Goal: Task Accomplishment & Management: Manage account settings

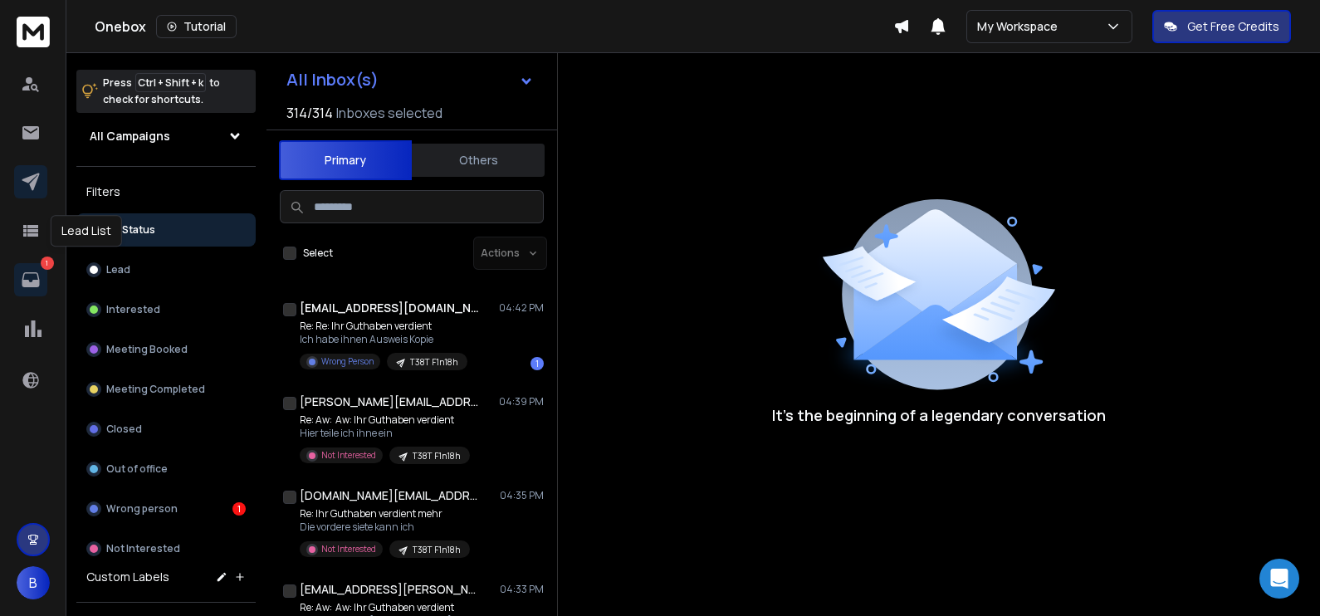
click at [31, 178] on icon at bounding box center [30, 181] width 17 height 17
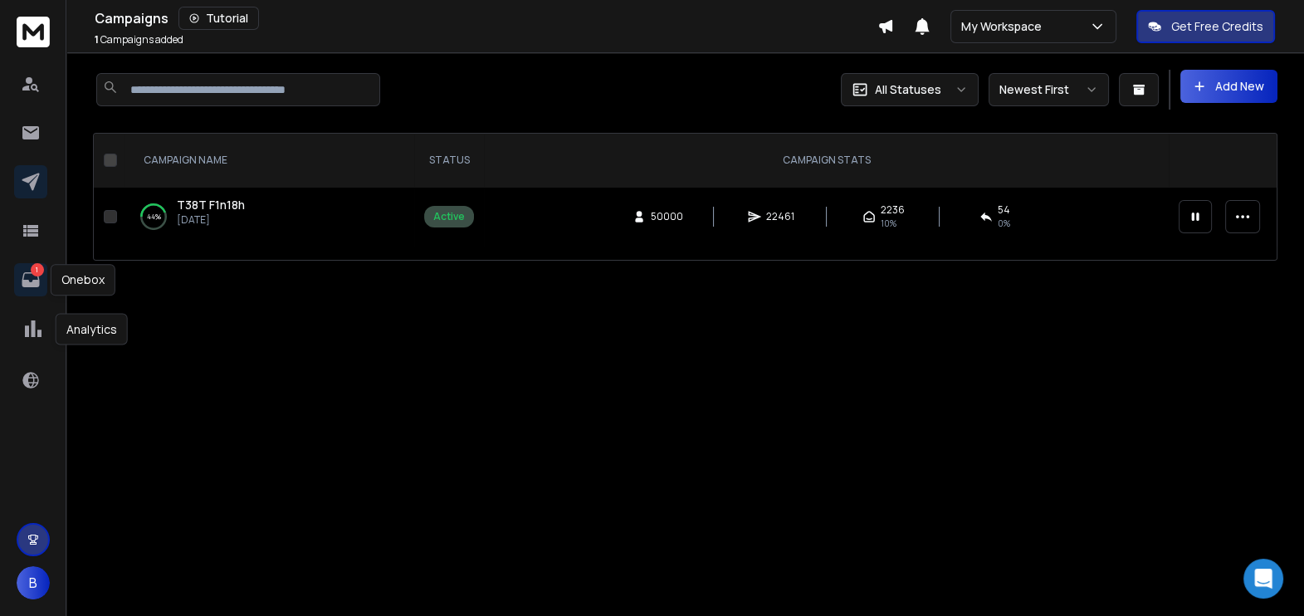
click at [43, 270] on link "1" at bounding box center [30, 279] width 33 height 33
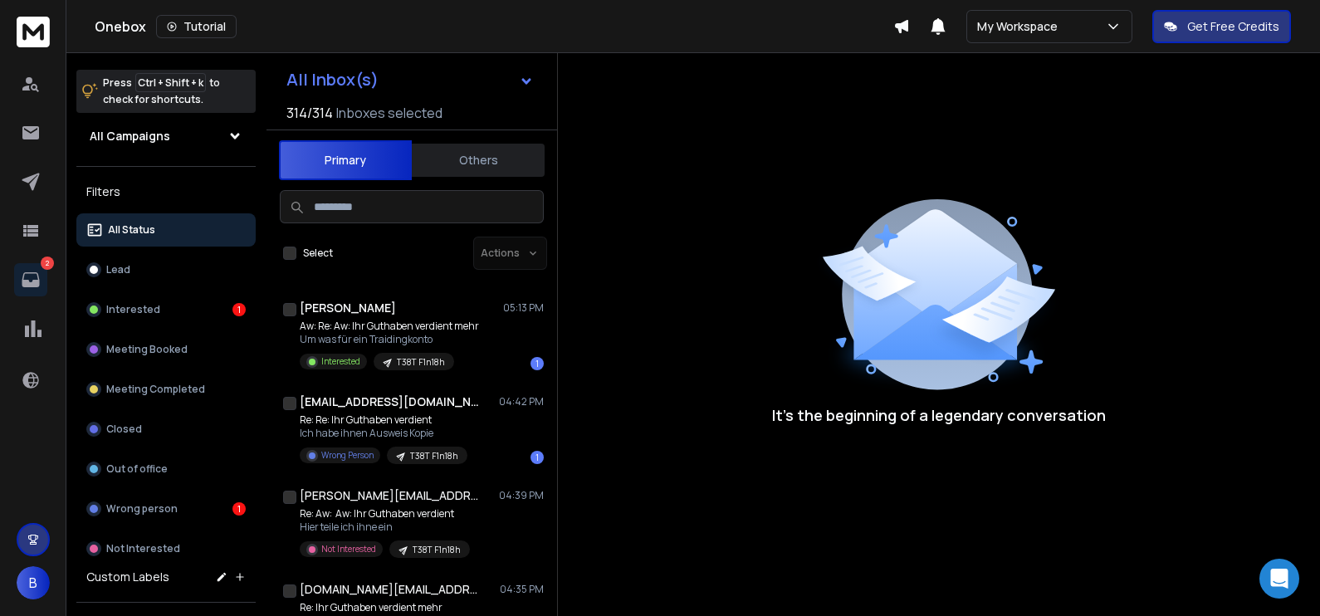
click at [1112, 394] on div "It’s the beginning of a legendary conversation" at bounding box center [939, 315] width 762 height 524
click at [37, 184] on icon at bounding box center [31, 182] width 20 height 20
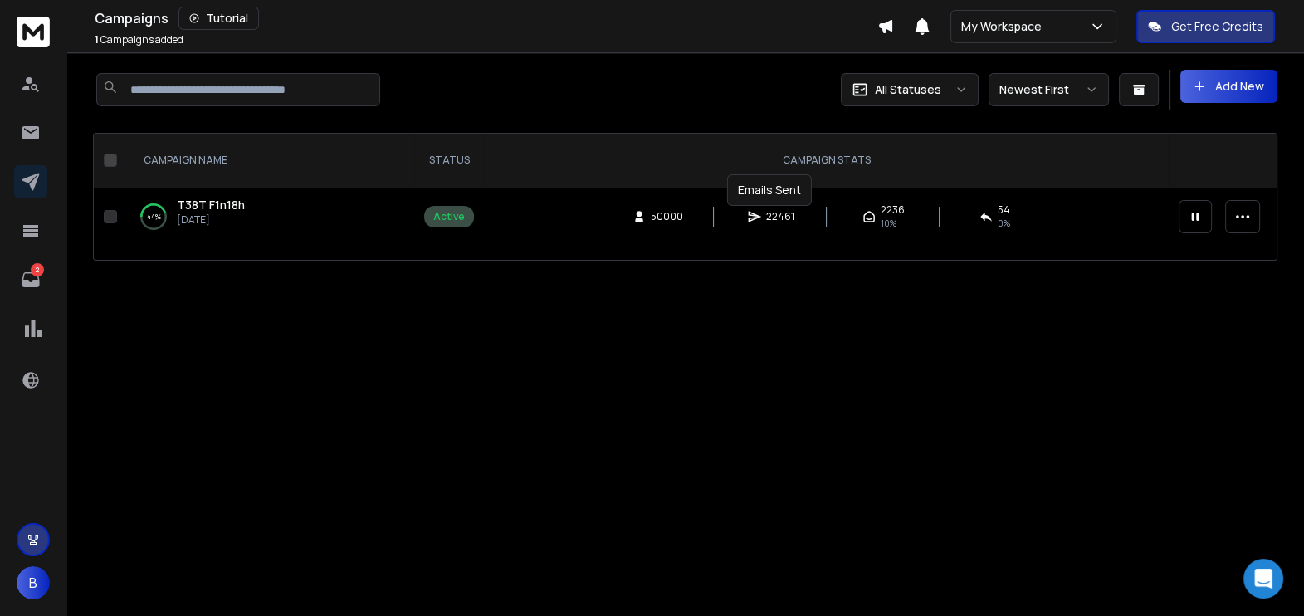
click at [780, 217] on span "22461" at bounding box center [780, 216] width 28 height 13
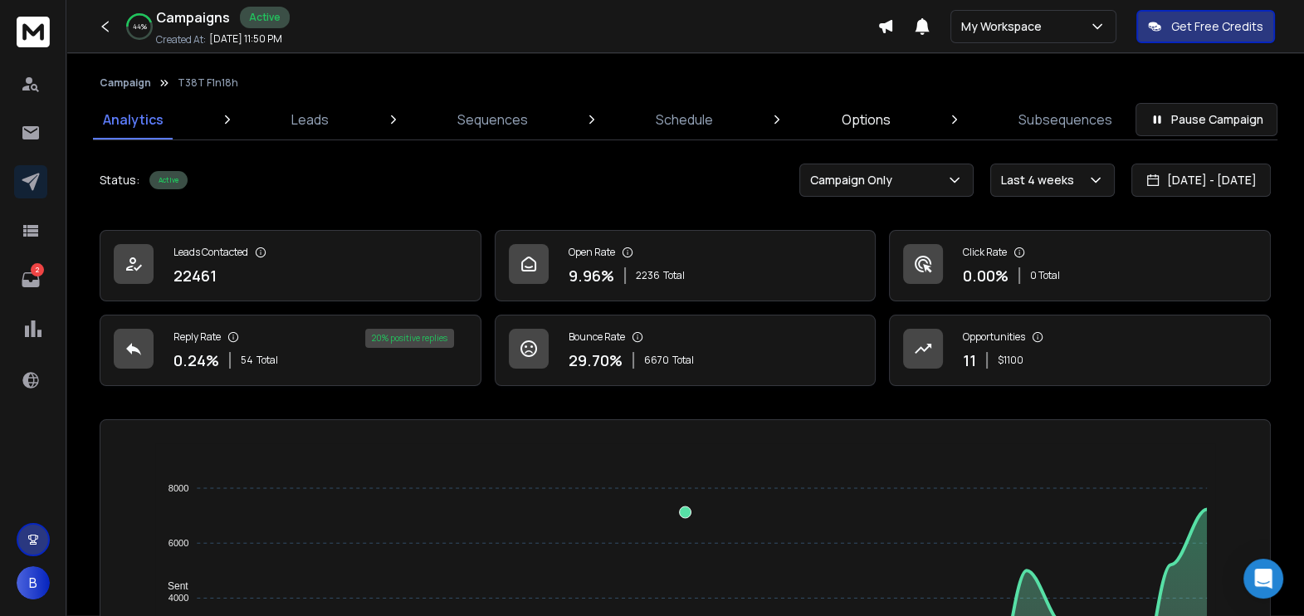
click at [872, 120] on p "Options" at bounding box center [866, 120] width 49 height 20
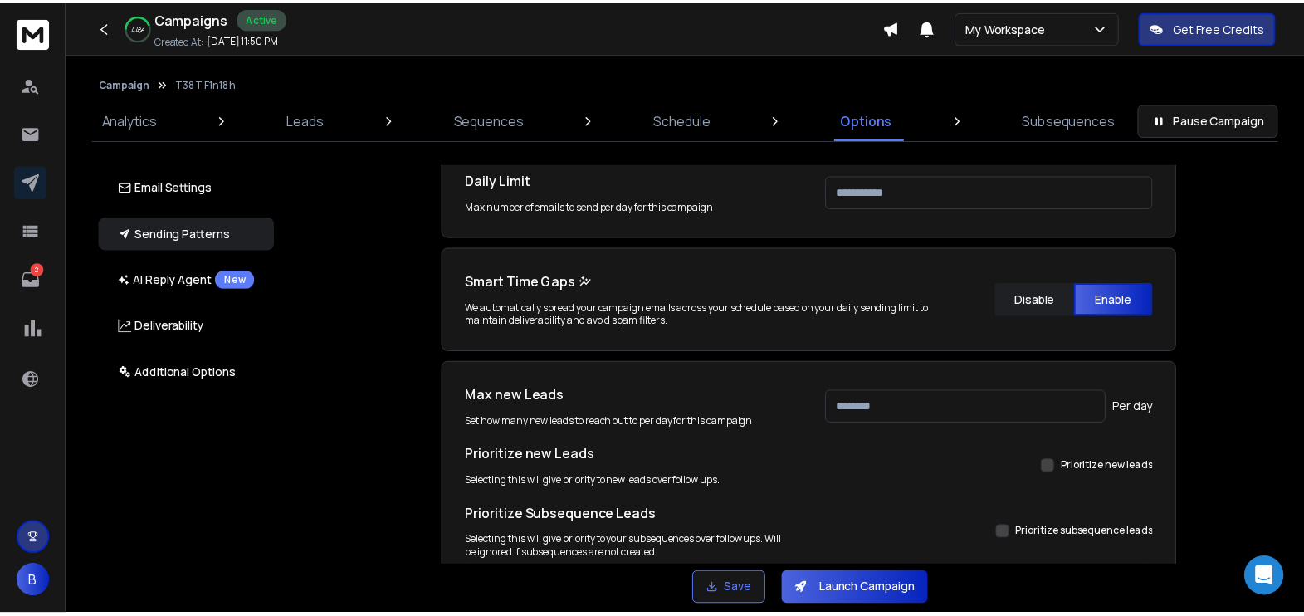
scroll to position [622, 0]
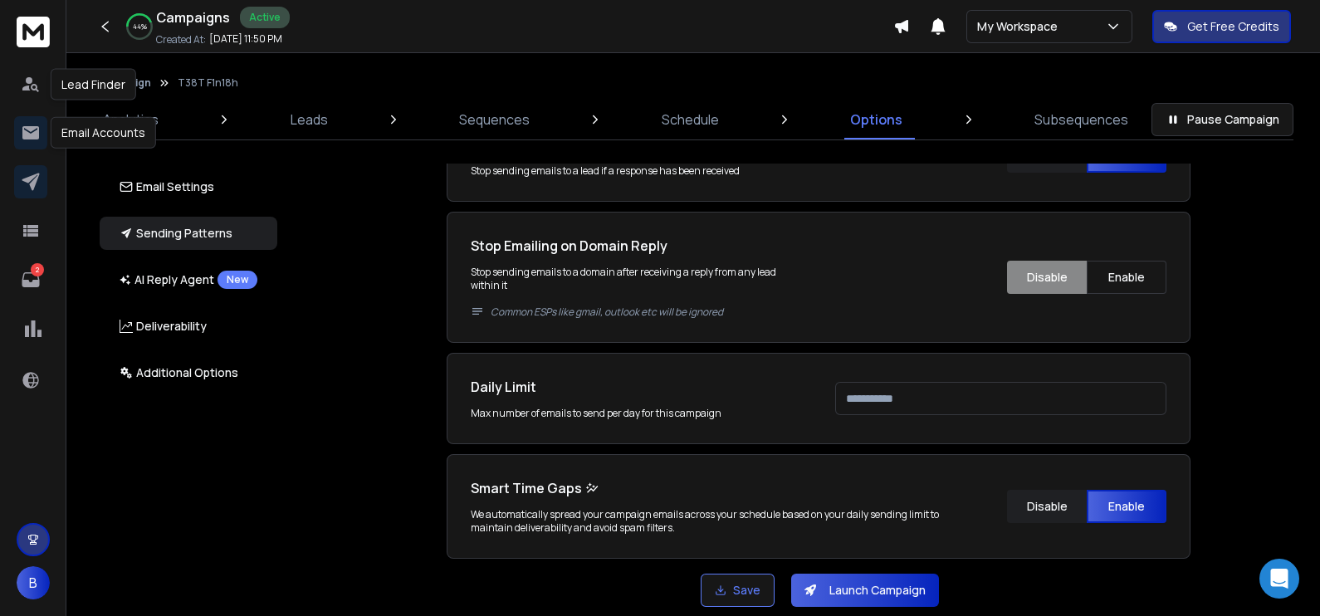
click at [37, 123] on icon at bounding box center [31, 133] width 20 height 20
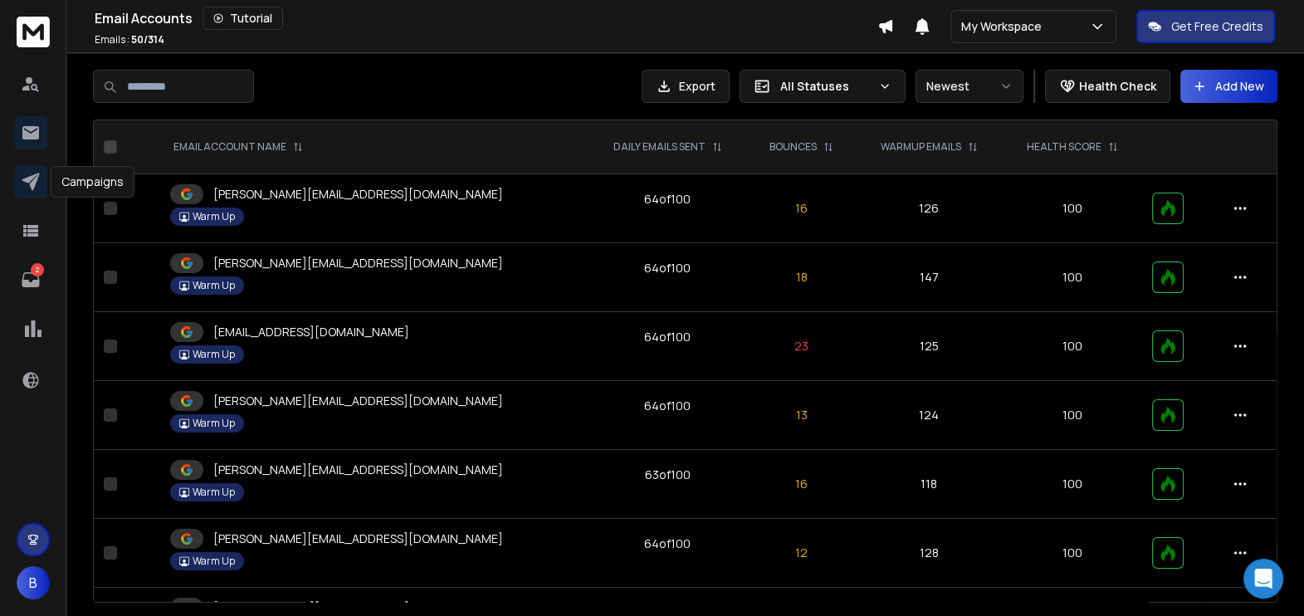
click at [35, 195] on link at bounding box center [30, 181] width 33 height 33
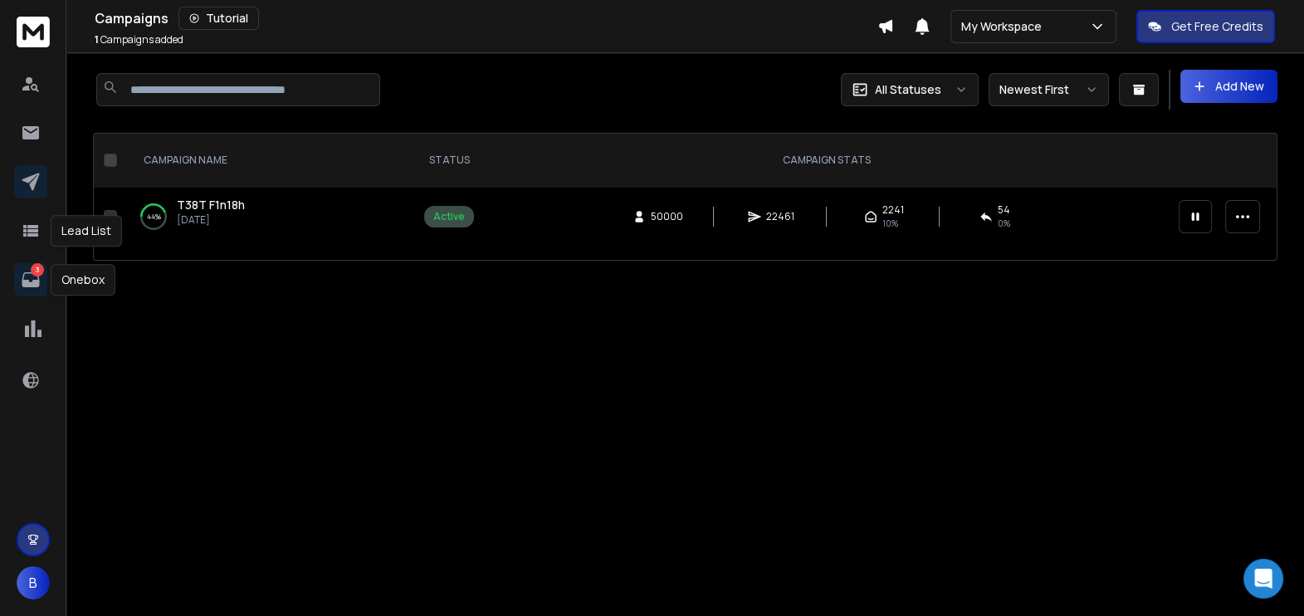
click at [32, 274] on p "3" at bounding box center [37, 269] width 13 height 13
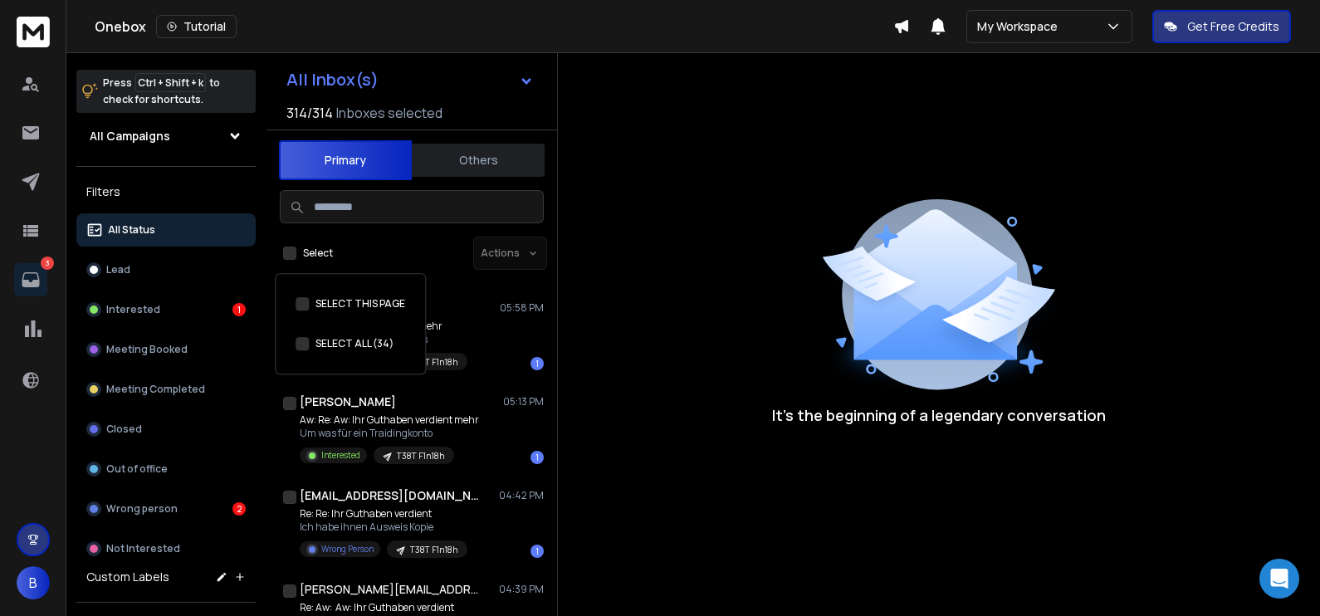
click at [842, 359] on icon at bounding box center [938, 294] width 250 height 191
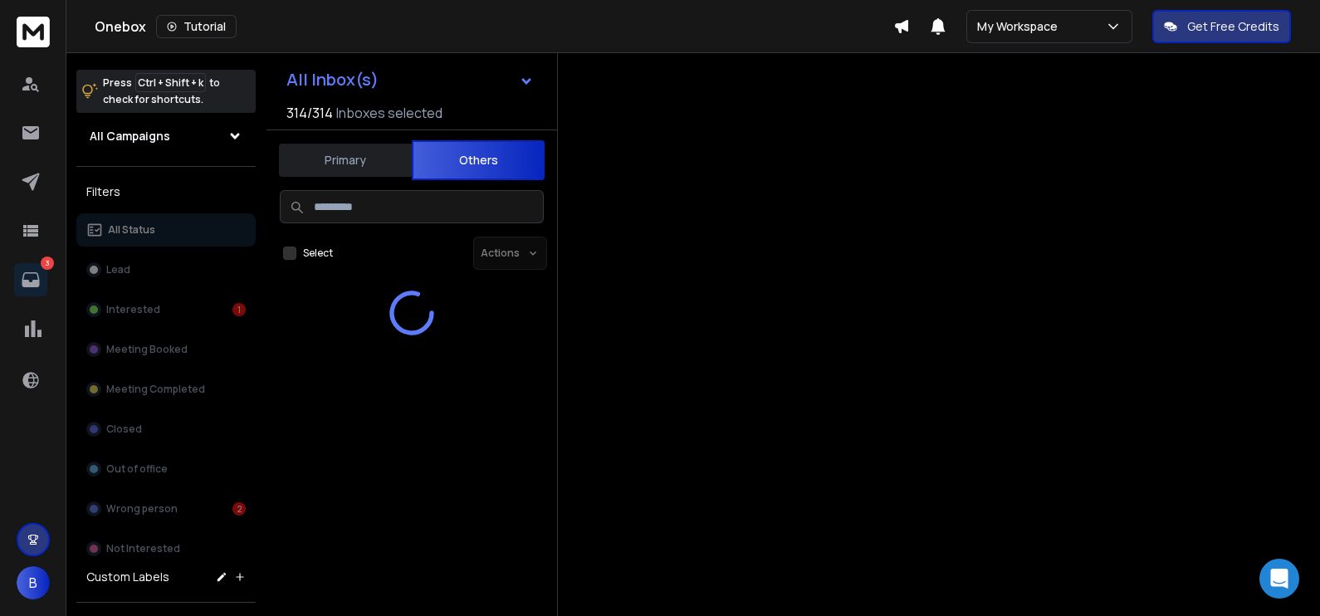
click at [464, 149] on button "Others" at bounding box center [478, 160] width 133 height 40
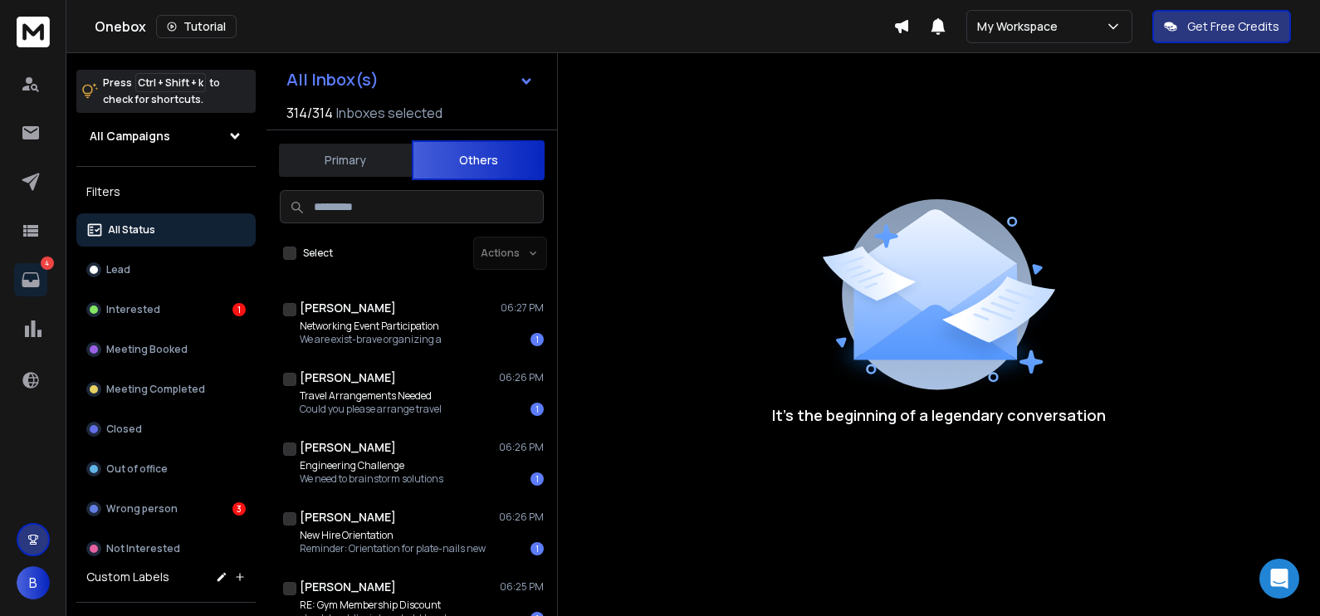
click at [390, 149] on button "Primary" at bounding box center [345, 160] width 133 height 37
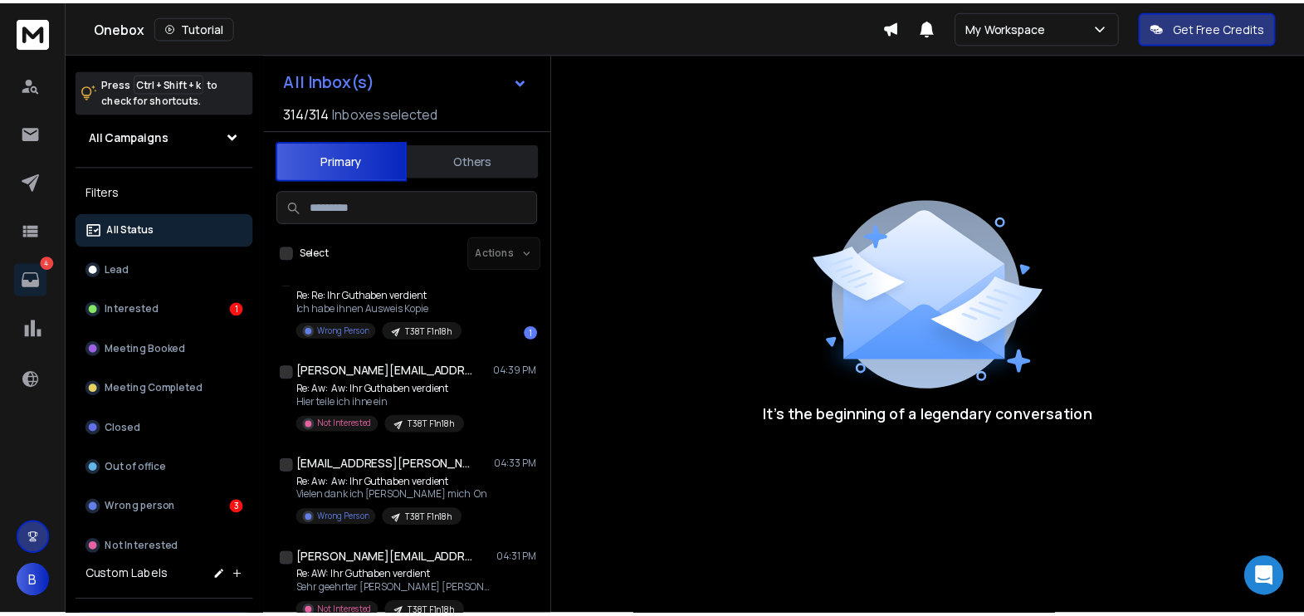
scroll to position [103, 0]
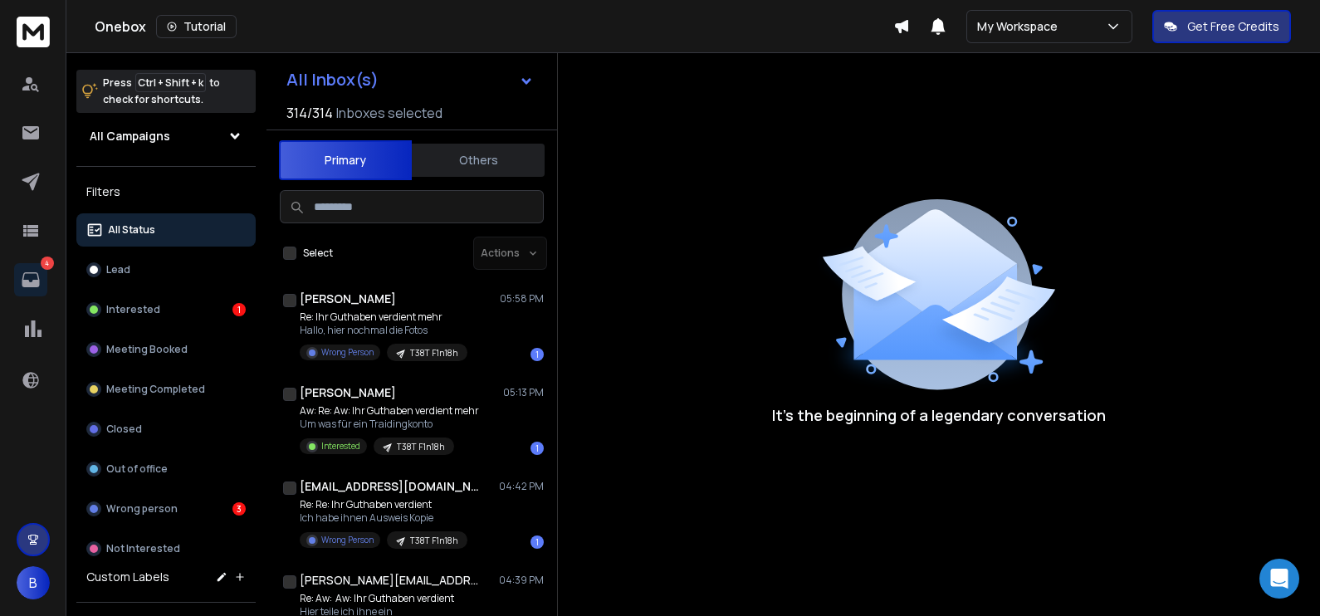
click at [470, 161] on button "Others" at bounding box center [478, 160] width 133 height 37
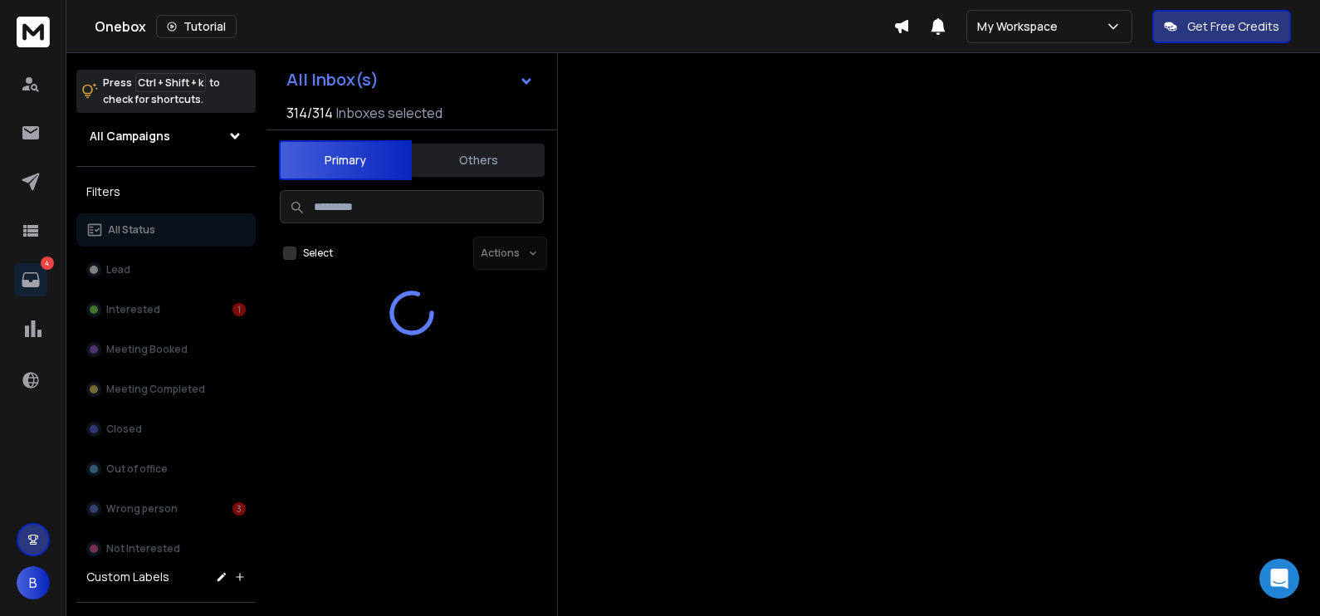
click at [397, 171] on button "Primary" at bounding box center [345, 160] width 133 height 40
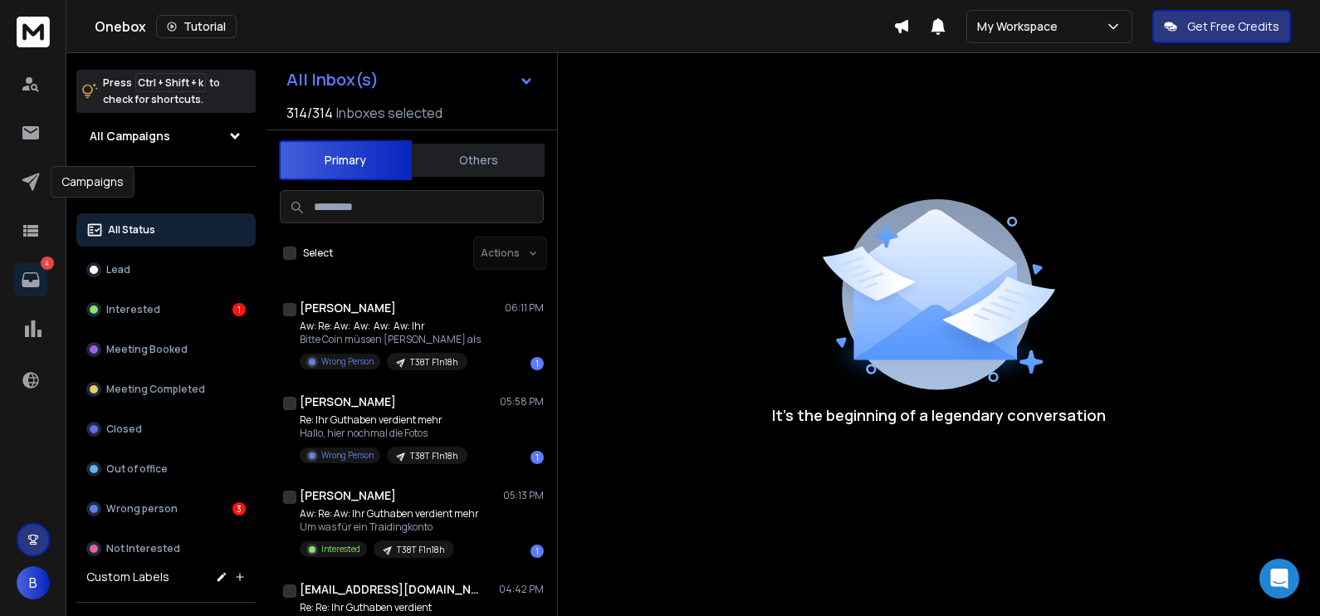
click at [7, 180] on div "4 B" at bounding box center [33, 308] width 66 height 616
click at [9, 179] on div "4 B" at bounding box center [33, 308] width 66 height 616
click at [29, 178] on icon at bounding box center [30, 181] width 17 height 17
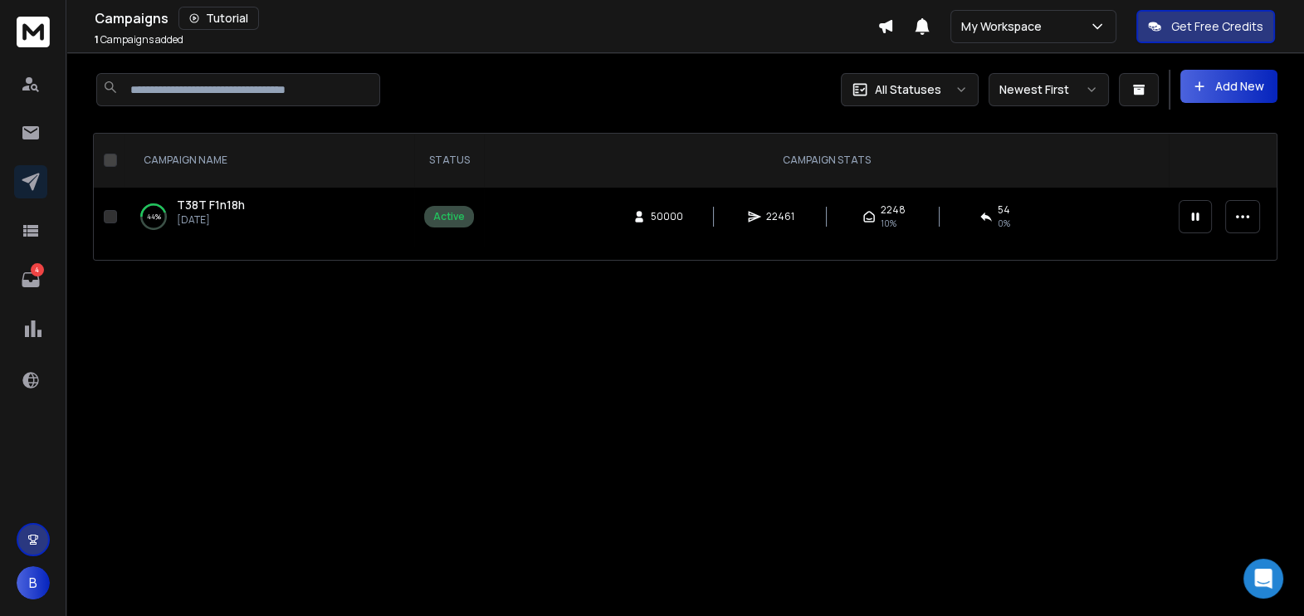
click at [521, 242] on td "50000 22461 2248 10 % 54 0 %" at bounding box center [826, 217] width 685 height 60
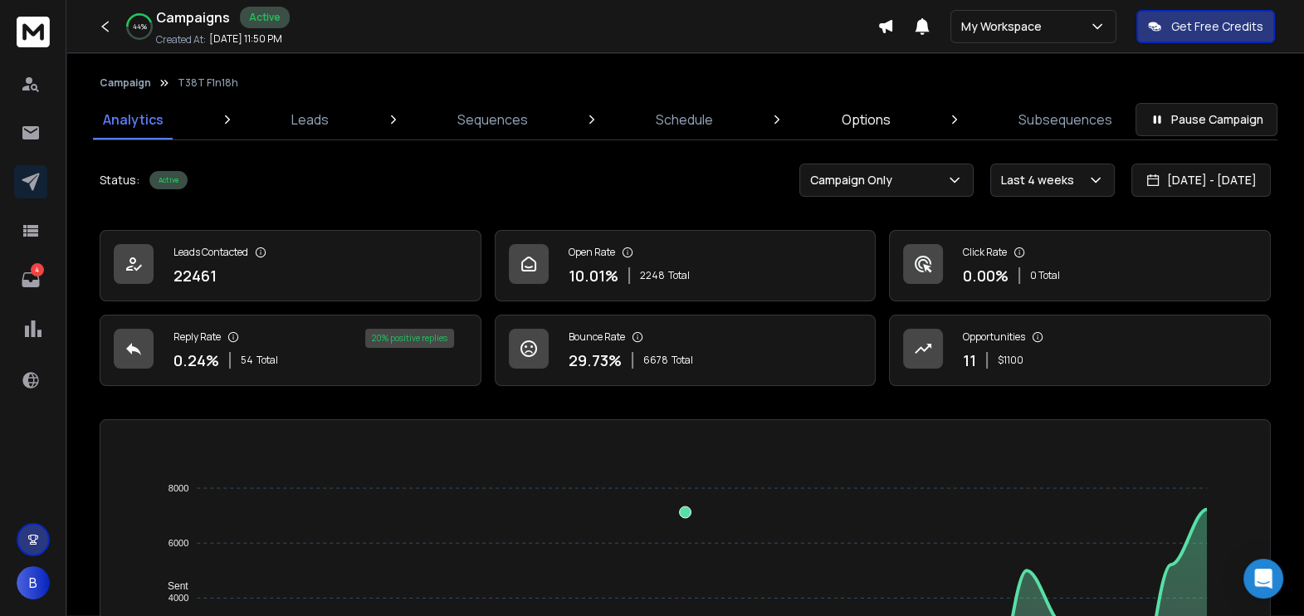
click at [857, 118] on p "Options" at bounding box center [866, 120] width 49 height 20
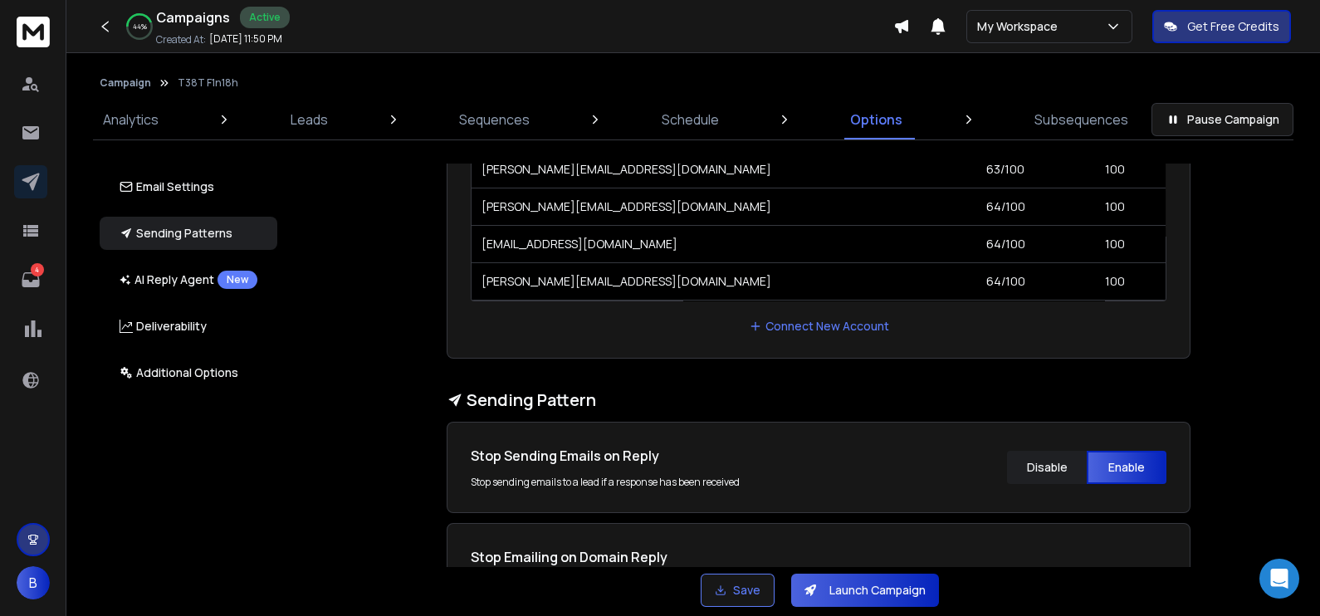
scroll to position [829, 0]
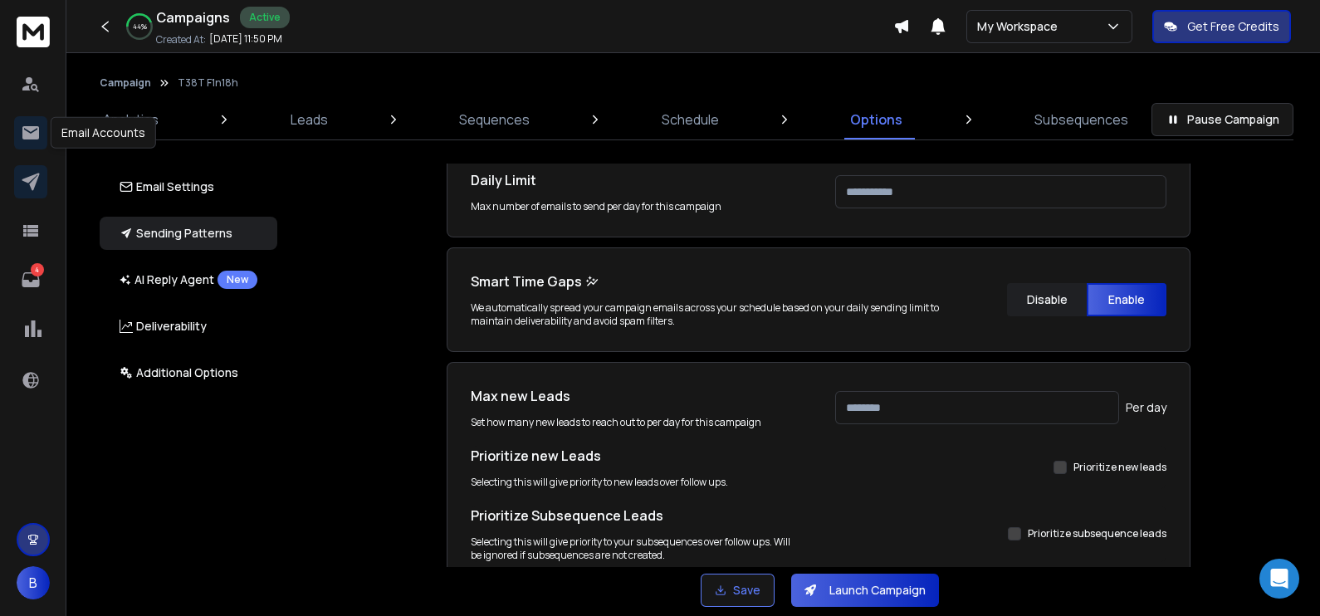
click at [29, 124] on icon at bounding box center [31, 133] width 20 height 20
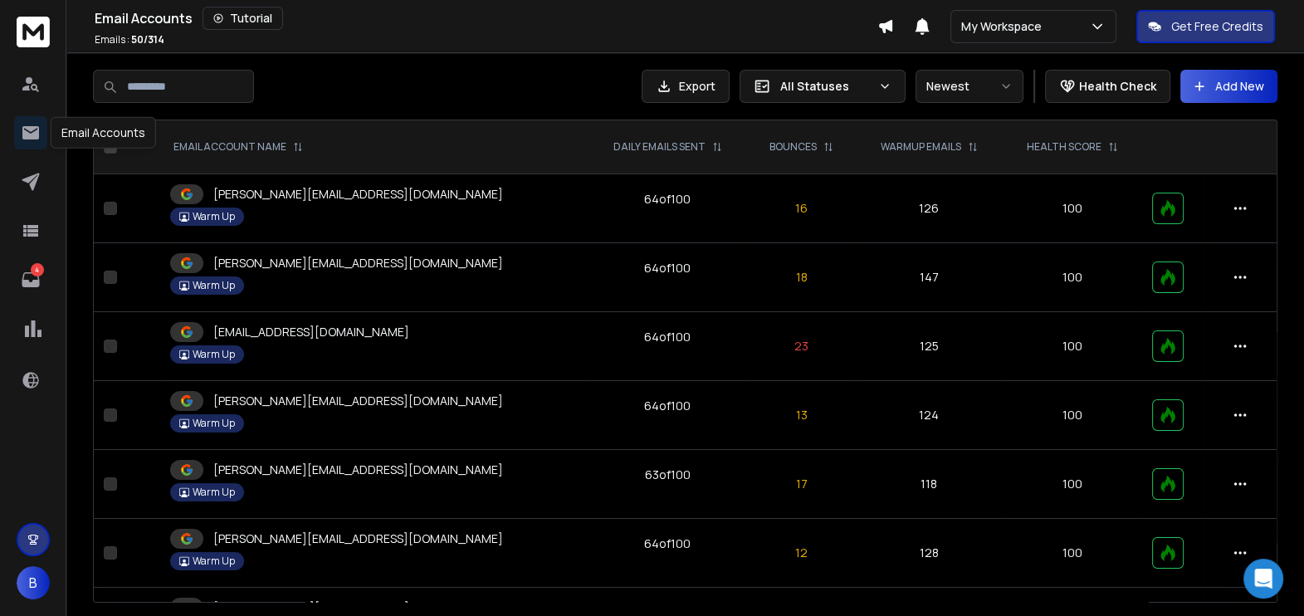
click at [114, 145] on div "Email Accounts" at bounding box center [103, 133] width 105 height 32
click at [95, 183] on div "Select this Page" at bounding box center [133, 187] width 96 height 33
click at [95, 187] on button "Select this Page" at bounding box center [91, 187] width 13 height 13
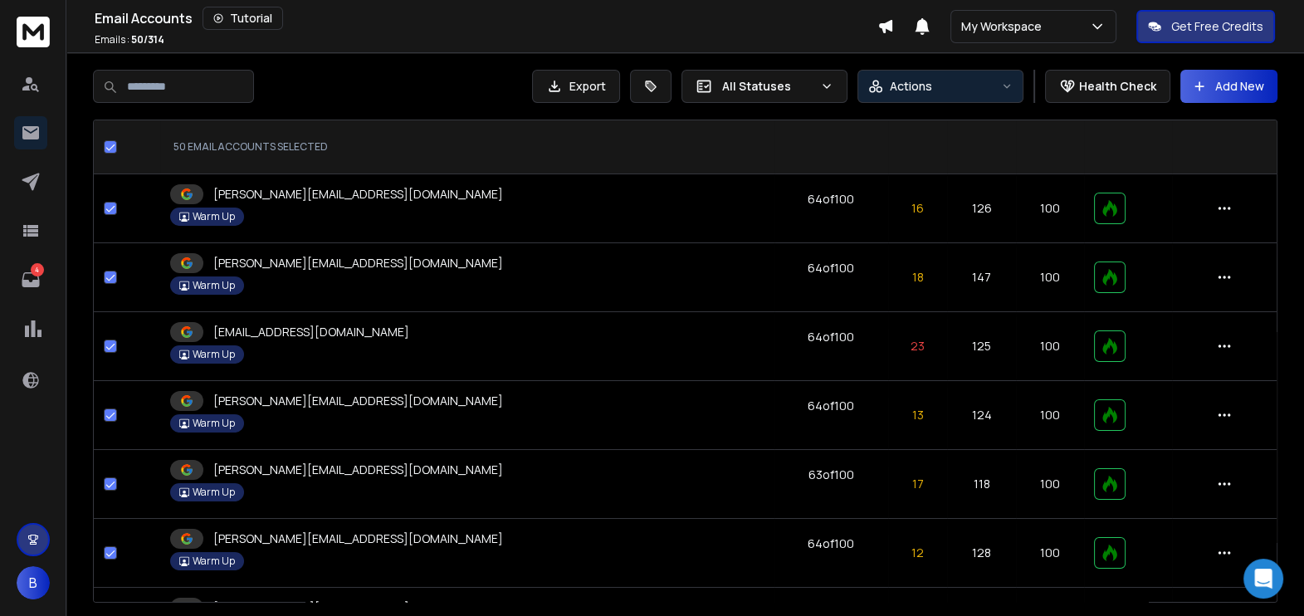
click at [1000, 79] on button "Actions" at bounding box center [940, 86] width 166 height 33
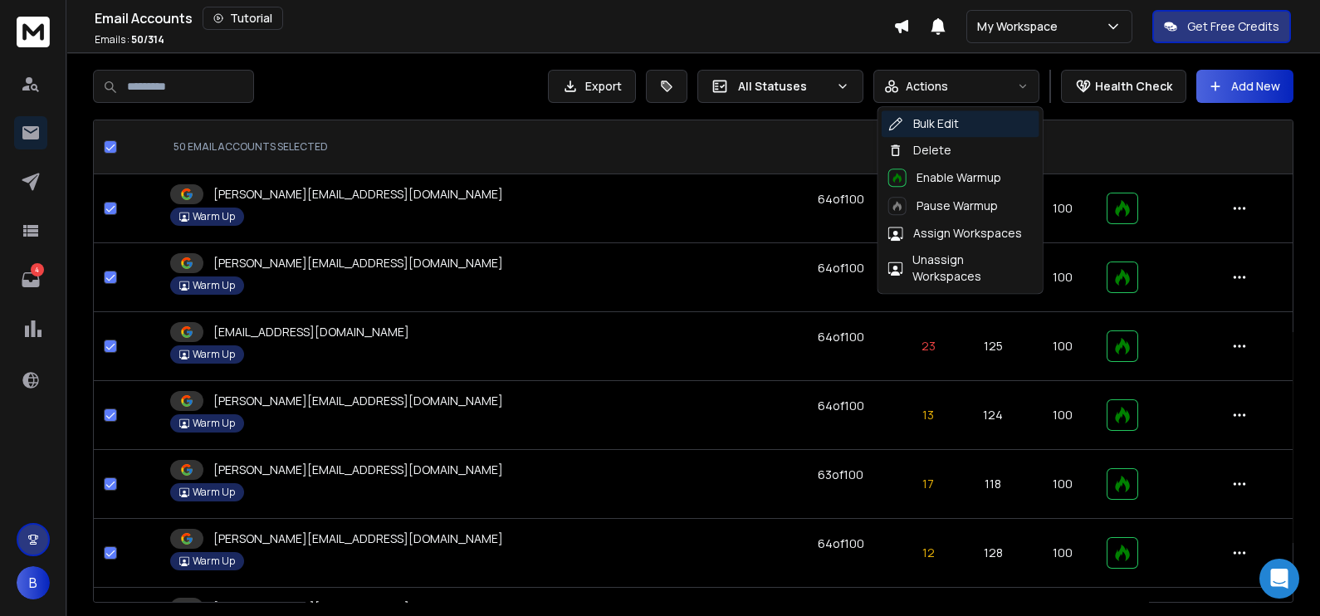
click at [954, 129] on div "Bulk Edit" at bounding box center [923, 123] width 71 height 17
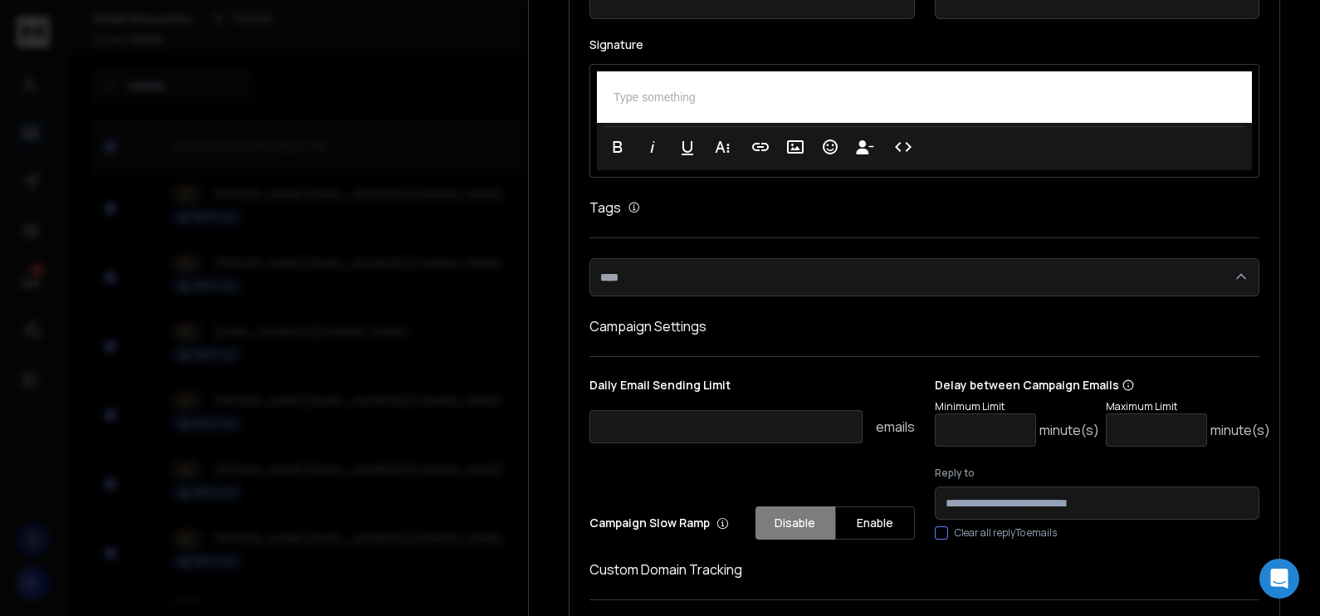
scroll to position [311, 0]
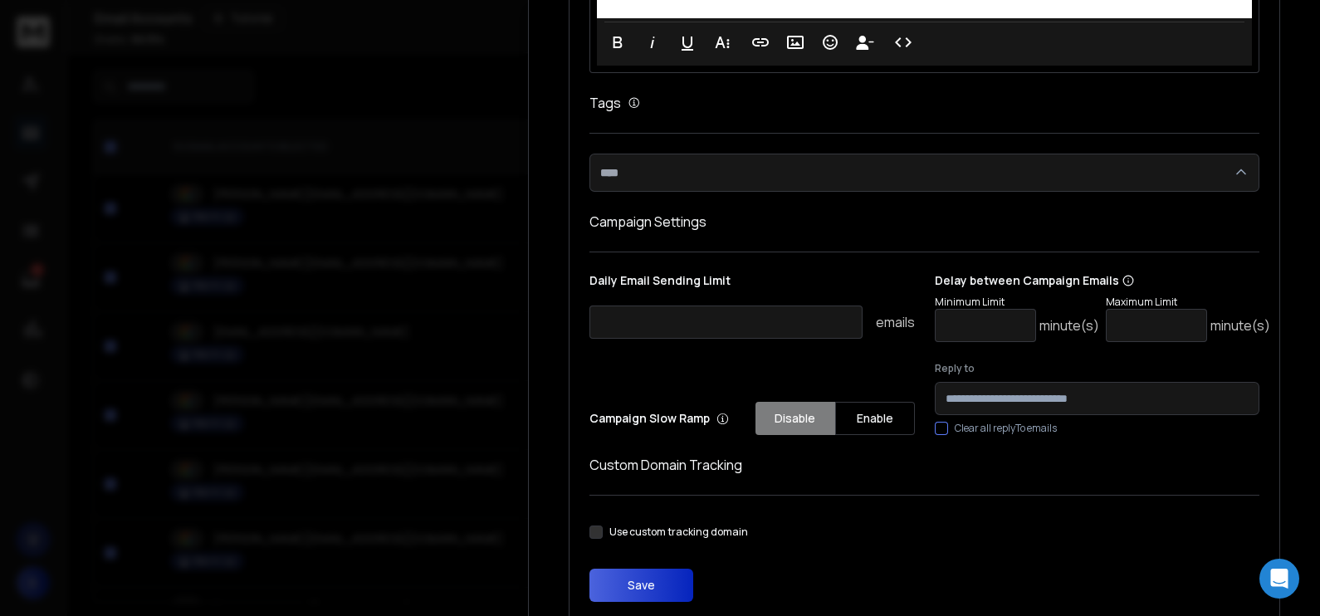
click at [662, 308] on input "number" at bounding box center [725, 321] width 273 height 33
type input "**"
click at [640, 592] on button "Save" at bounding box center [641, 585] width 104 height 33
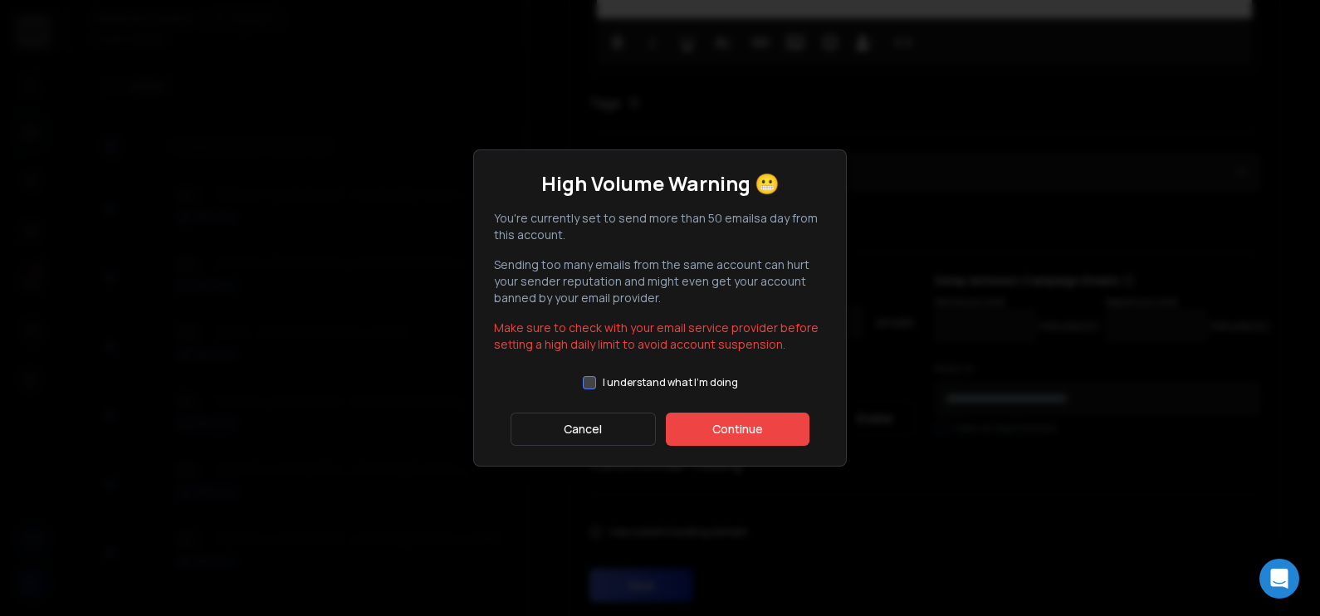
click at [590, 387] on button "I understand what I'm doing" at bounding box center [589, 382] width 13 height 13
click at [689, 434] on button "Continue" at bounding box center [738, 429] width 144 height 33
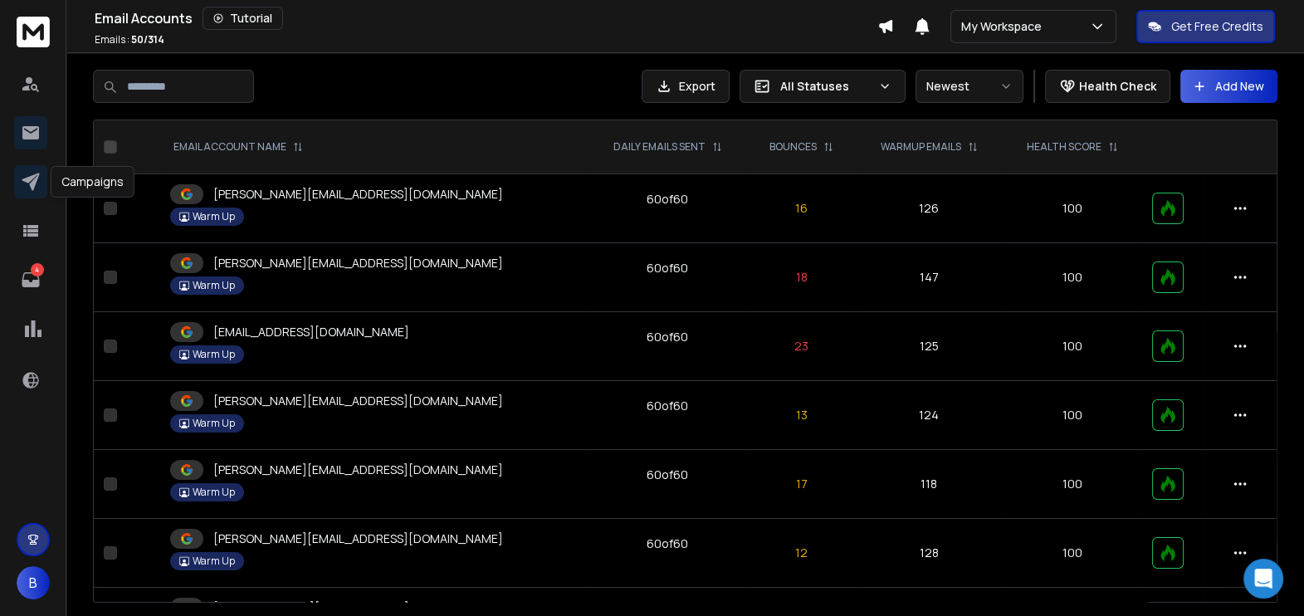
click at [36, 176] on icon at bounding box center [31, 182] width 20 height 20
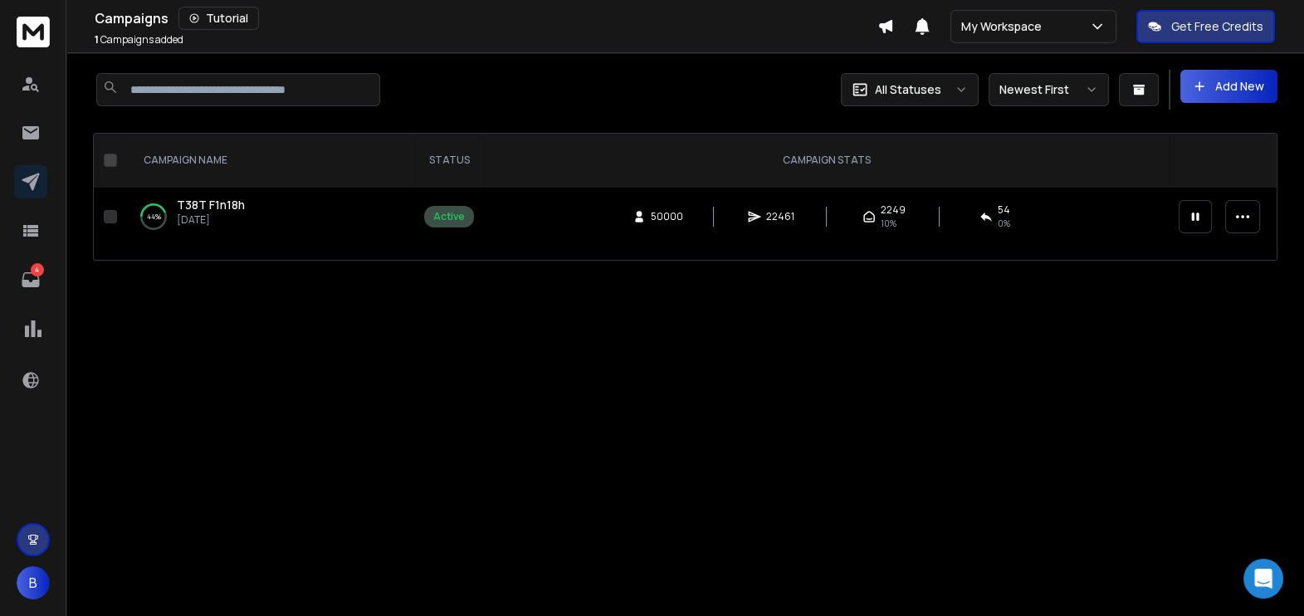
click at [296, 218] on div "44 % T38T F1n18h [DATE]" at bounding box center [268, 217] width 257 height 40
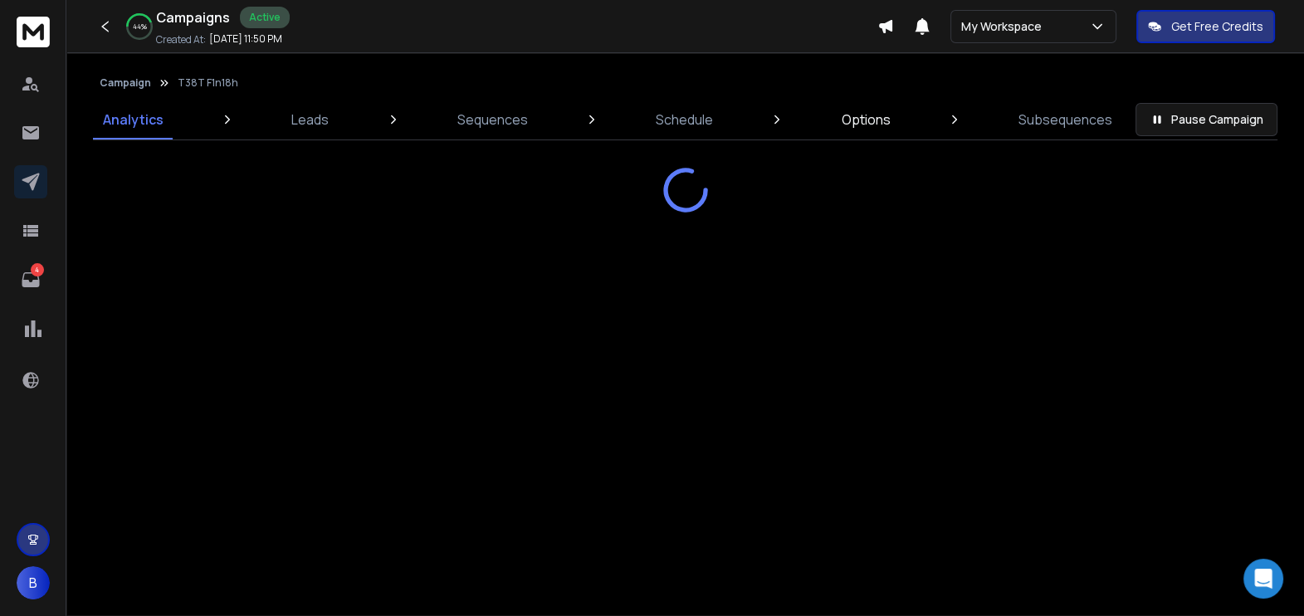
click at [845, 122] on p "Options" at bounding box center [866, 120] width 49 height 20
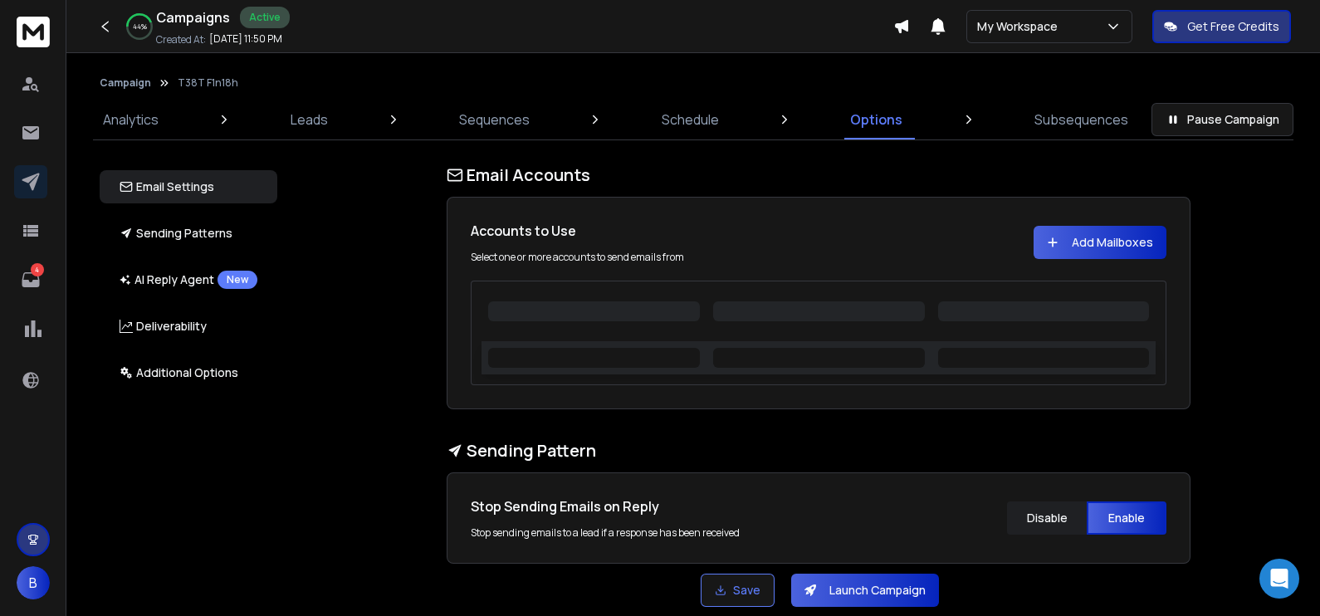
click at [1082, 241] on button "Add Mailboxes" at bounding box center [1099, 242] width 133 height 33
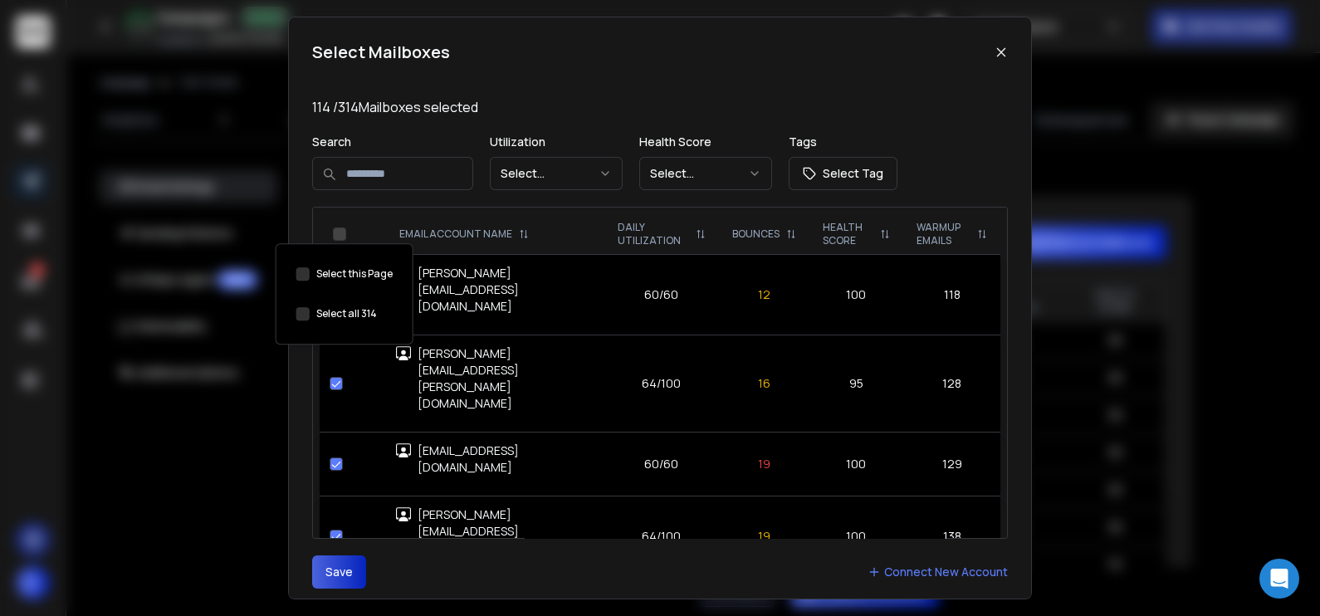
click at [336, 230] on button "Select this Page" at bounding box center [339, 233] width 13 height 13
click at [305, 310] on button "Select this Page" at bounding box center [302, 313] width 13 height 13
click at [332, 579] on button "Save" at bounding box center [339, 571] width 54 height 33
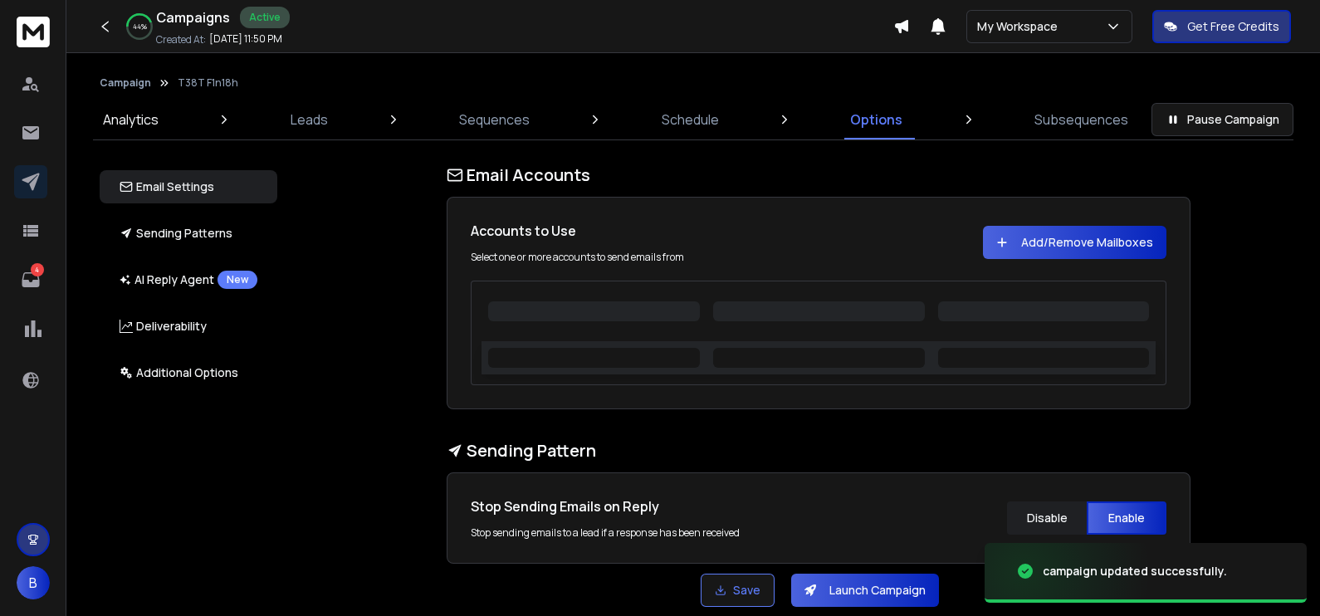
click at [152, 125] on p "Analytics" at bounding box center [131, 120] width 56 height 20
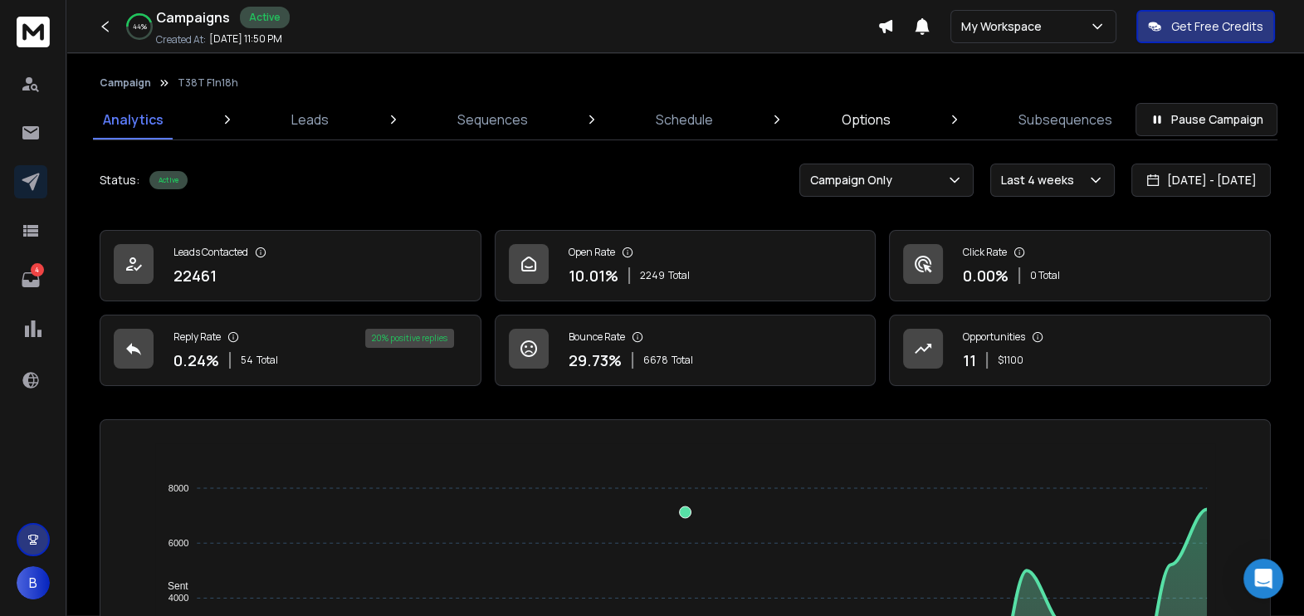
click at [885, 129] on p "Options" at bounding box center [866, 120] width 49 height 20
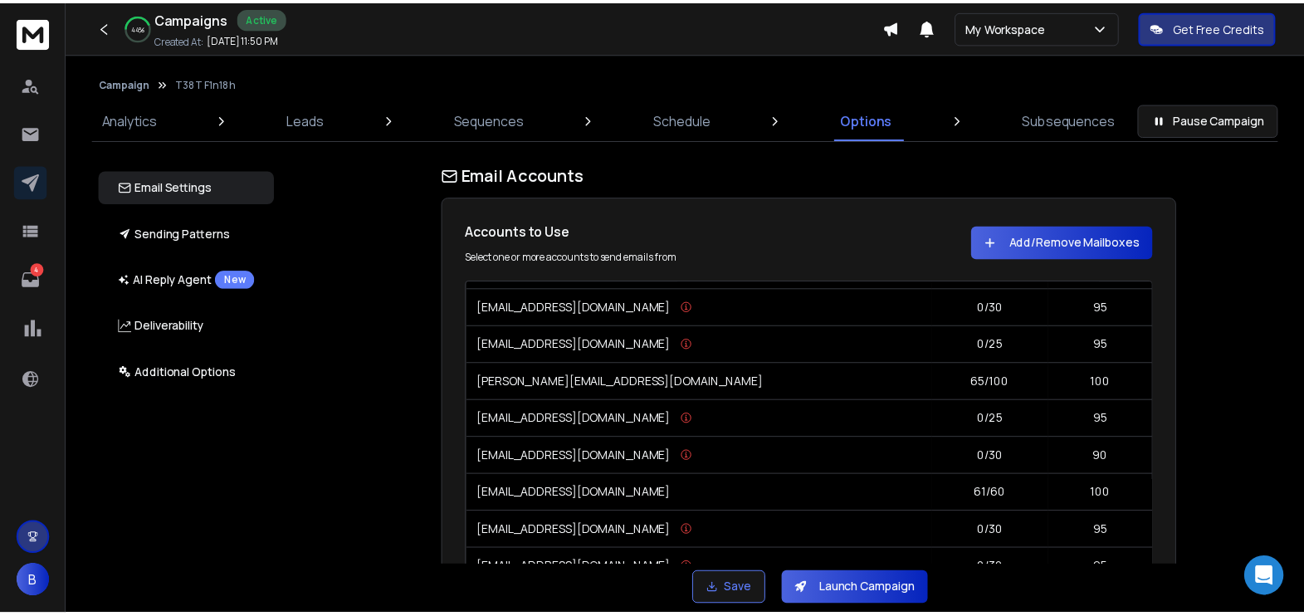
scroll to position [7366, 0]
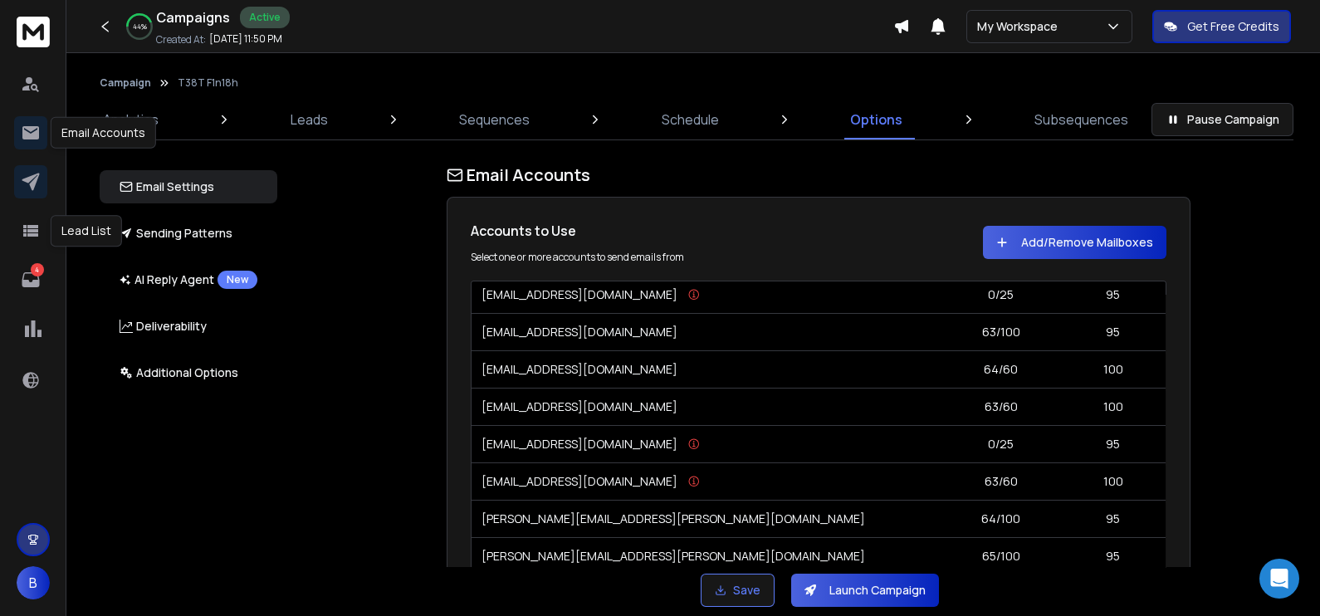
click at [38, 136] on icon at bounding box center [31, 133] width 20 height 20
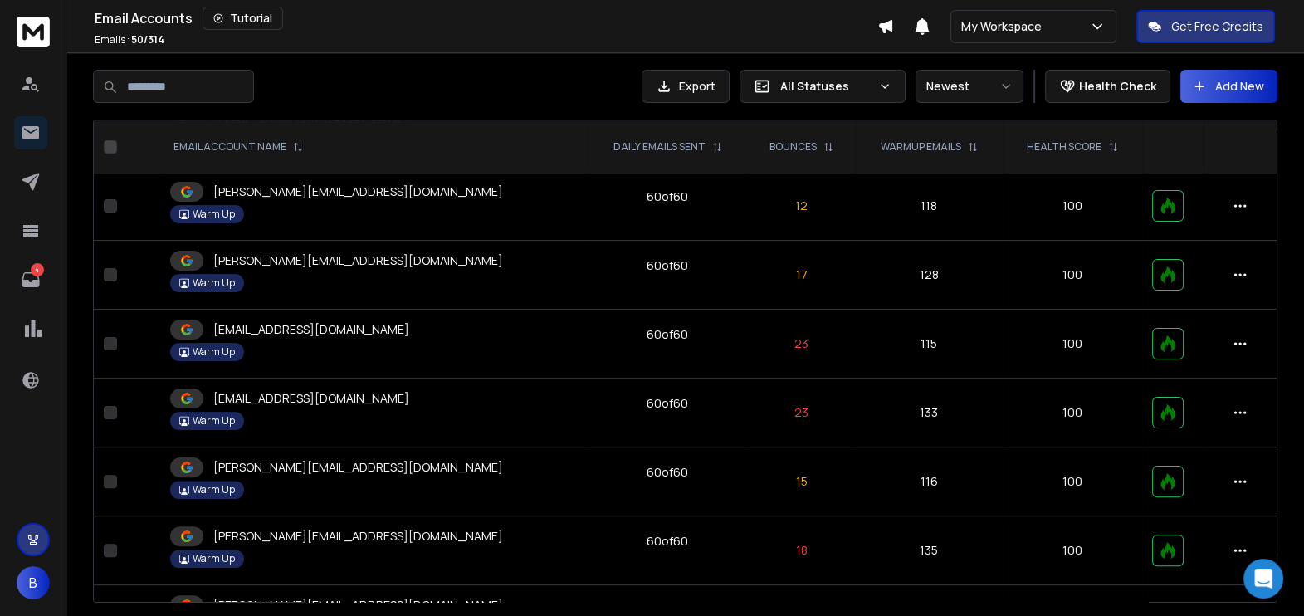
scroll to position [1141, 0]
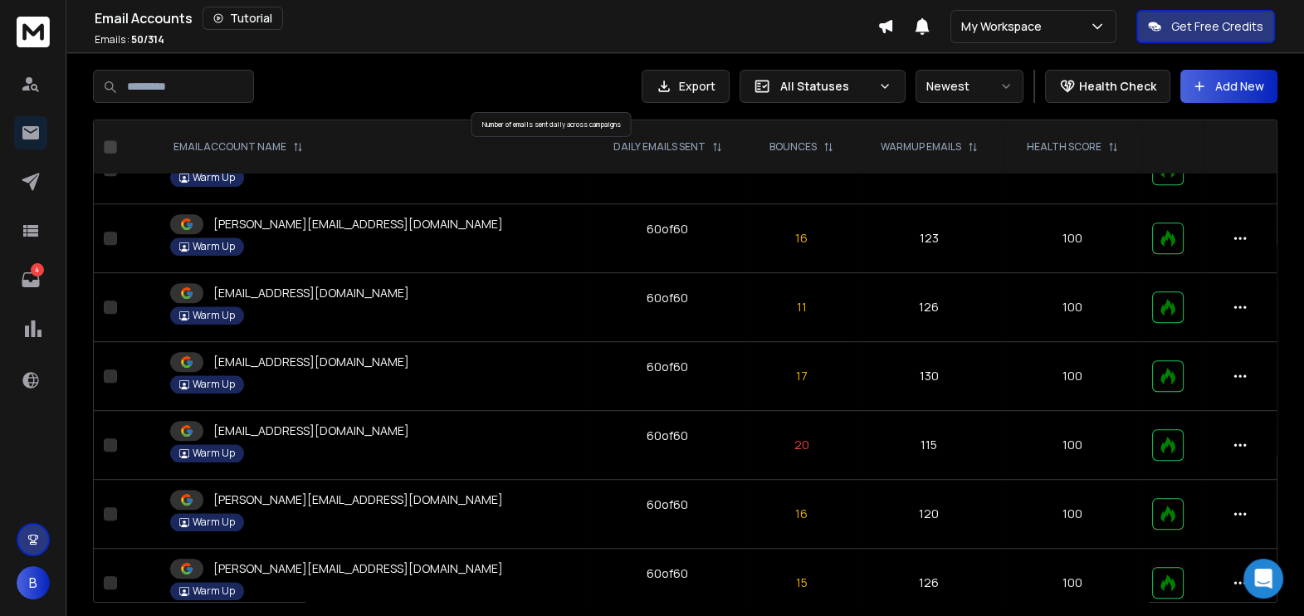
click at [613, 153] on p "DAILY EMAILS SENT" at bounding box center [659, 146] width 92 height 13
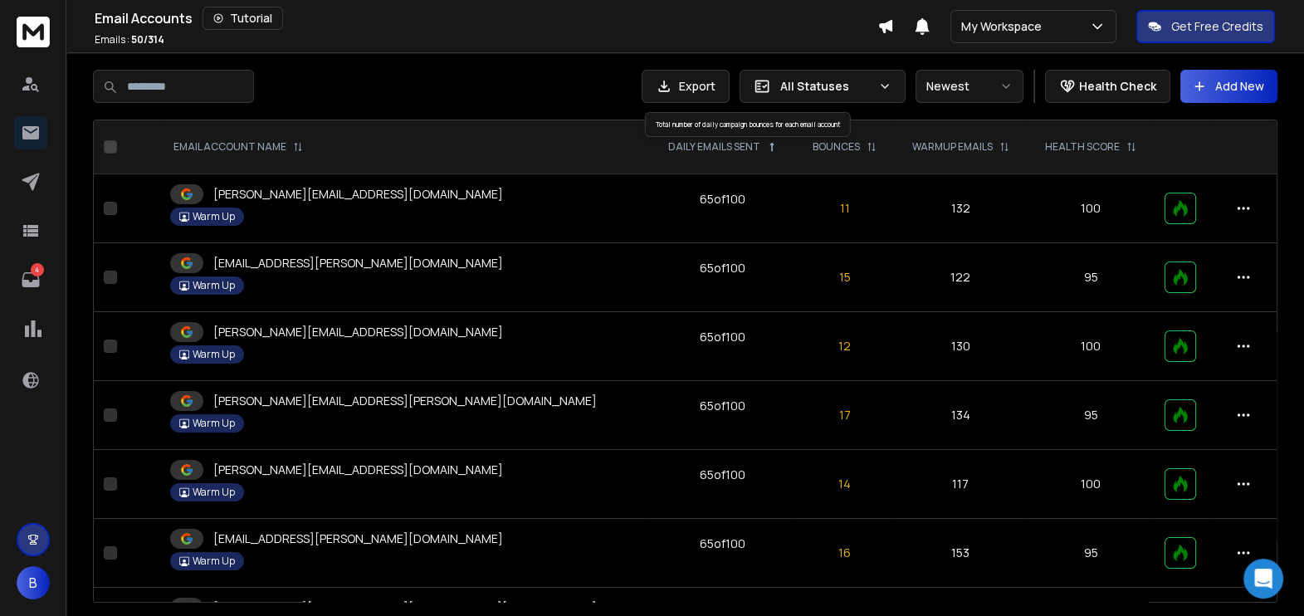
click at [767, 143] on icon at bounding box center [772, 147] width 10 height 10
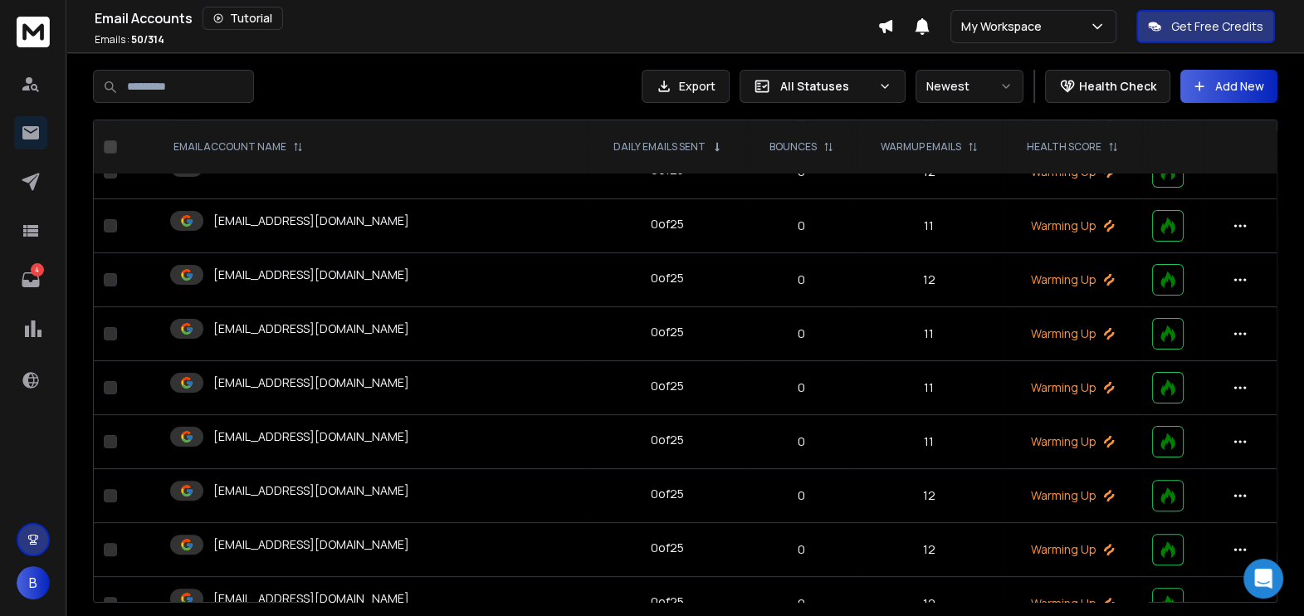
scroll to position [1245, 0]
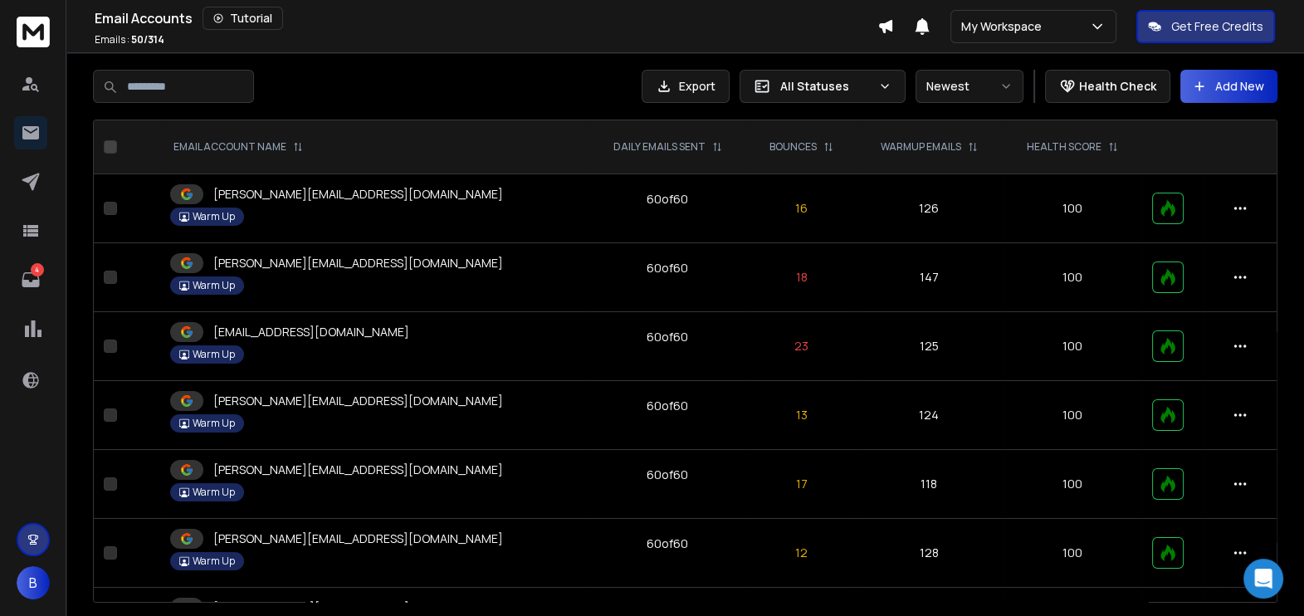
click at [193, 145] on div "EMAIL ACCOUNT NAME" at bounding box center [237, 146] width 129 height 13
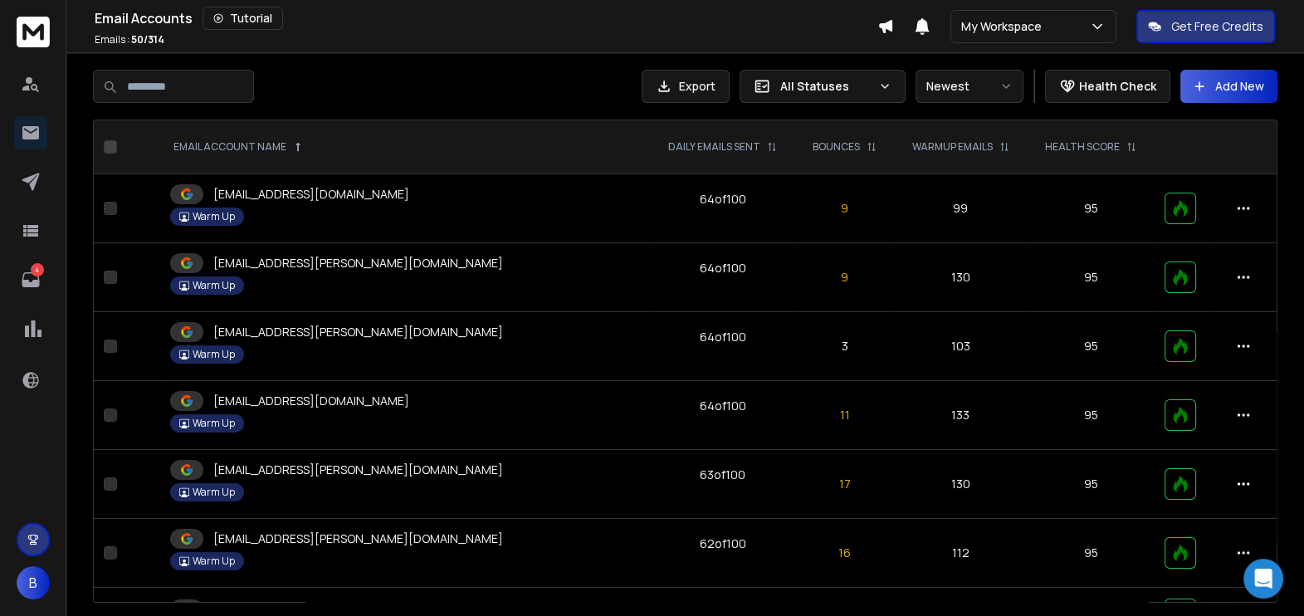
click at [255, 149] on div "EMAIL ACCOUNT NAME" at bounding box center [237, 146] width 129 height 13
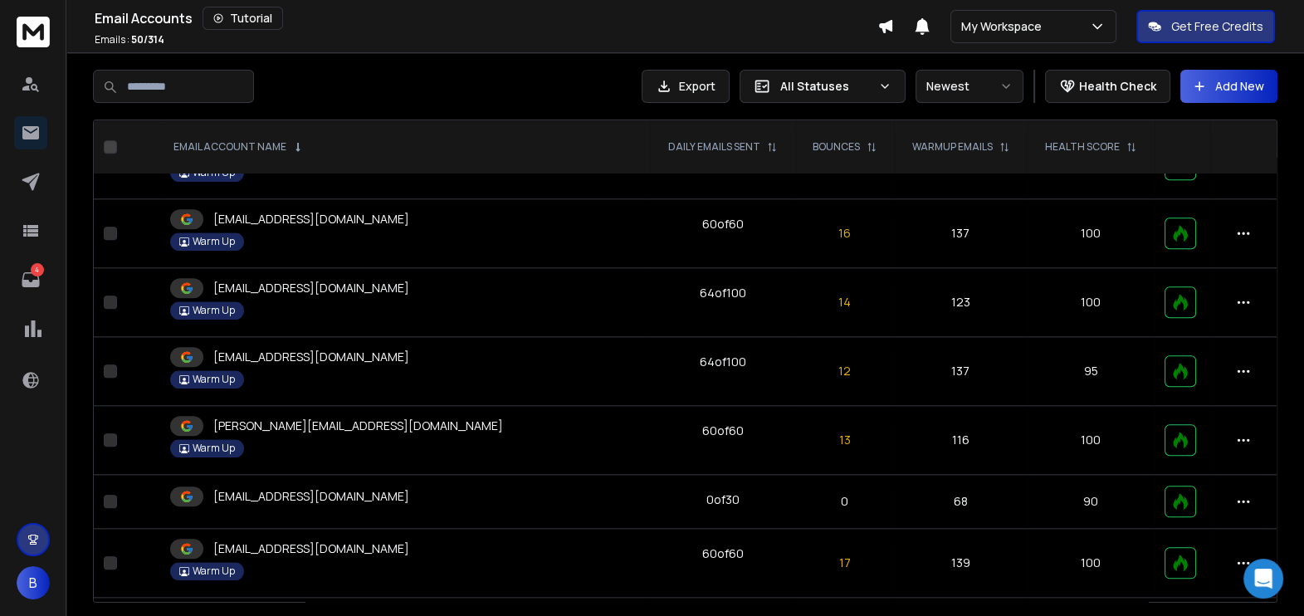
scroll to position [2075, 0]
